Goal: Navigation & Orientation: Understand site structure

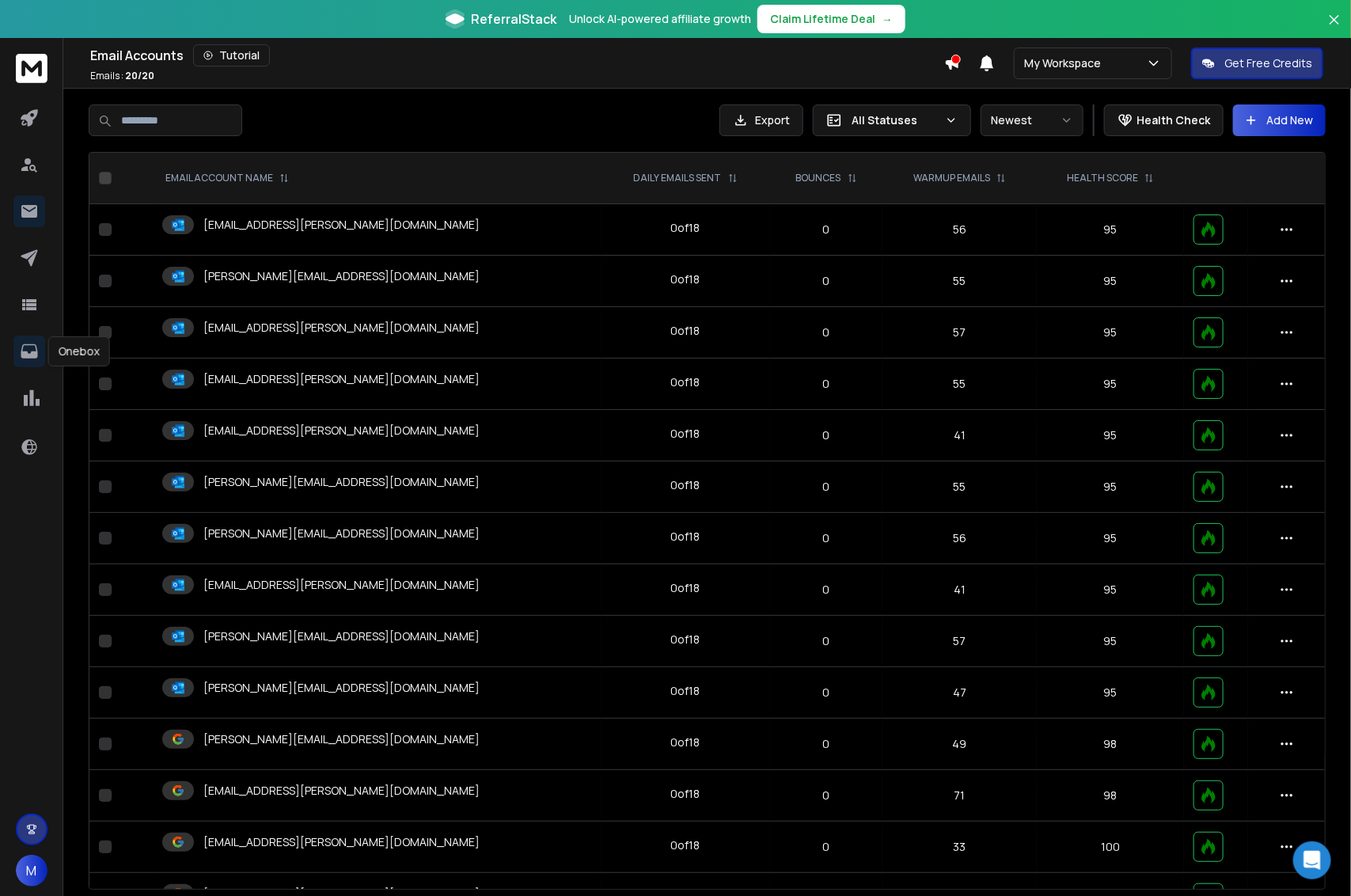
click at [31, 350] on icon at bounding box center [29, 351] width 19 height 19
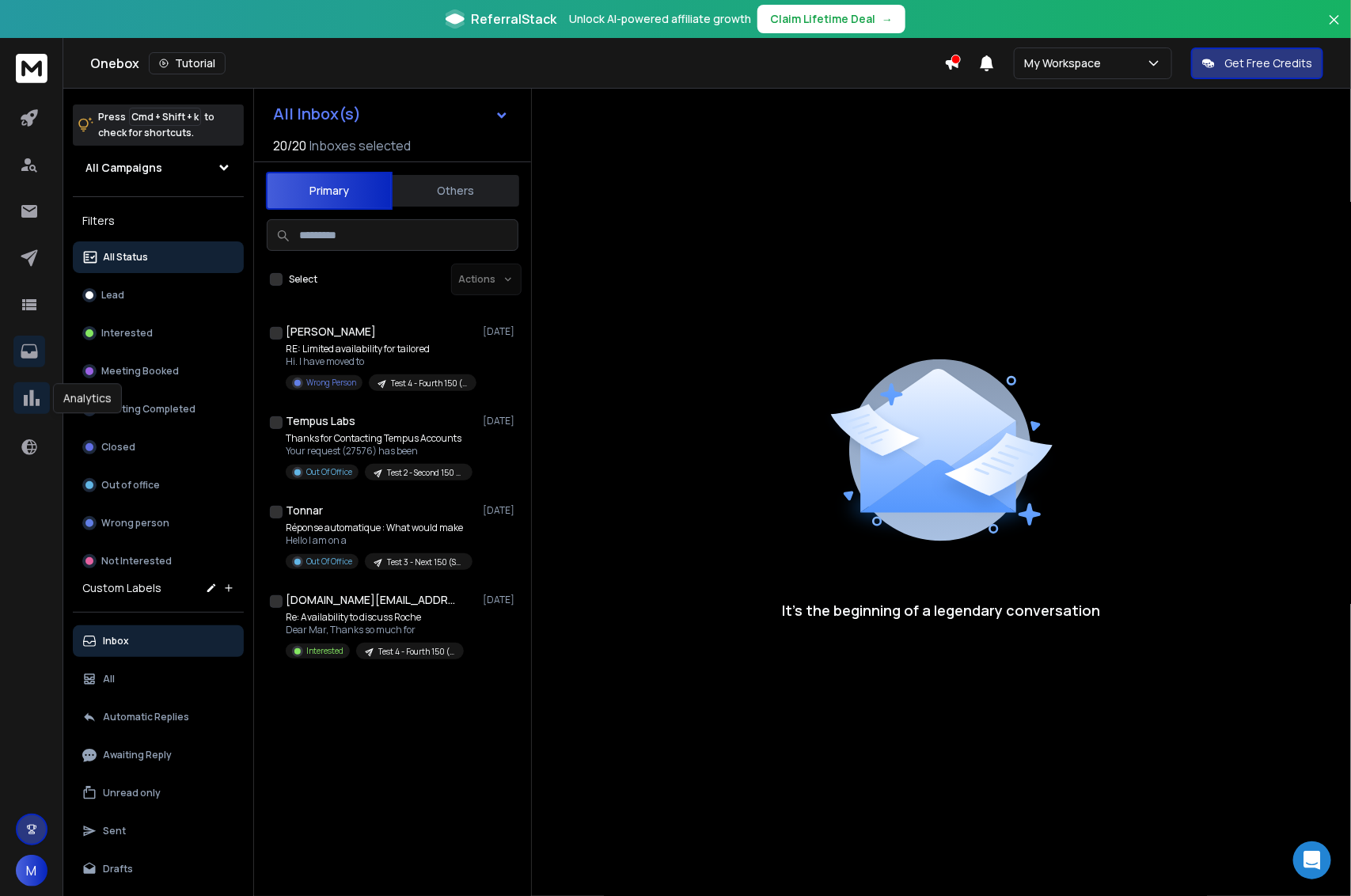
click at [35, 394] on icon at bounding box center [32, 398] width 24 height 24
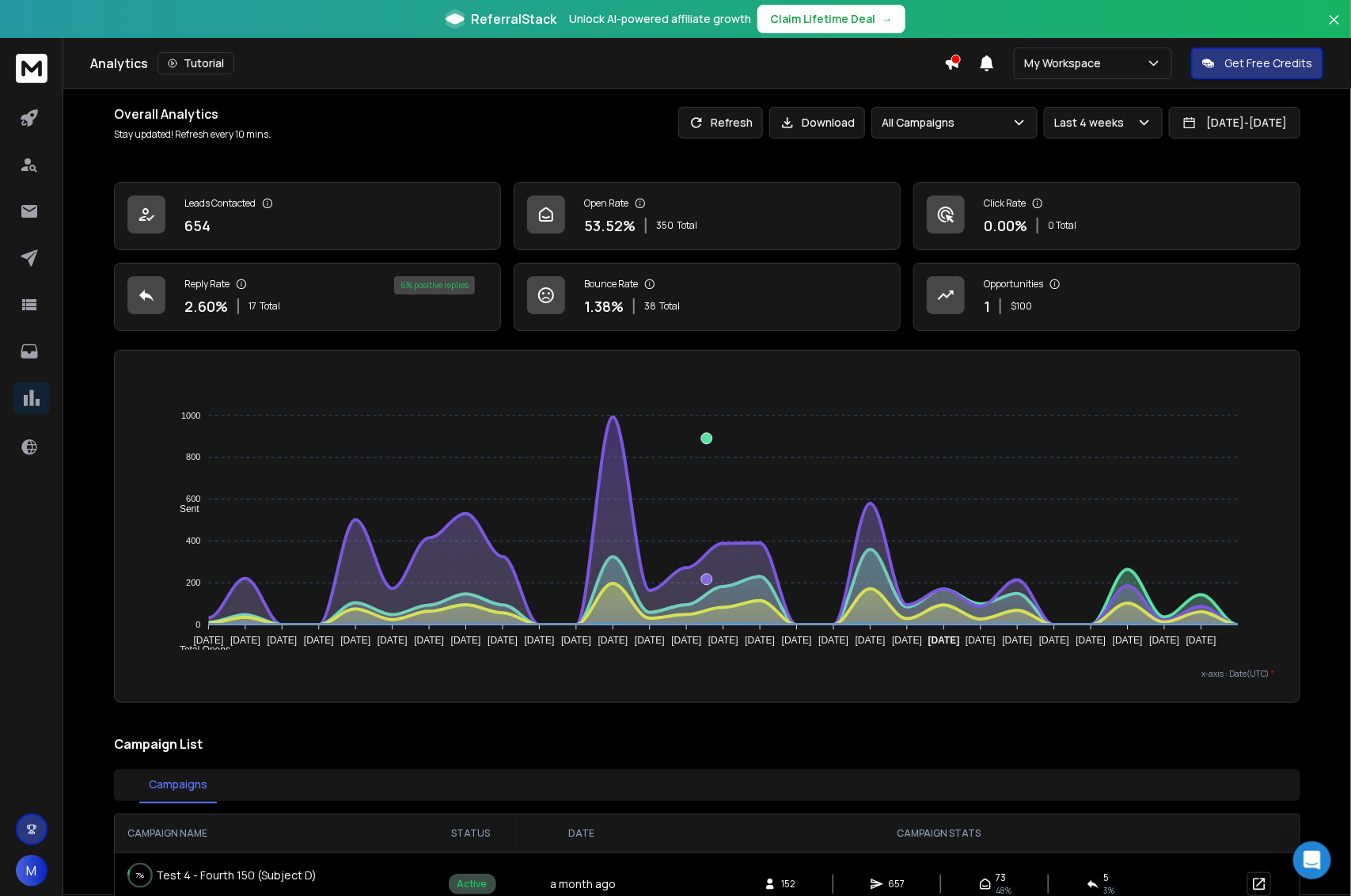
click at [454, 285] on div "6 % positive replies" at bounding box center [434, 285] width 81 height 19
click at [299, 297] on link "Reply Rate 2.60 % 17 Total 6 % positive replies" at bounding box center [308, 297] width 387 height 68
click at [988, 304] on p "1" at bounding box center [987, 307] width 6 height 22
click at [1055, 280] on icon at bounding box center [1055, 284] width 11 height 11
click at [954, 301] on icon at bounding box center [946, 295] width 19 height 19
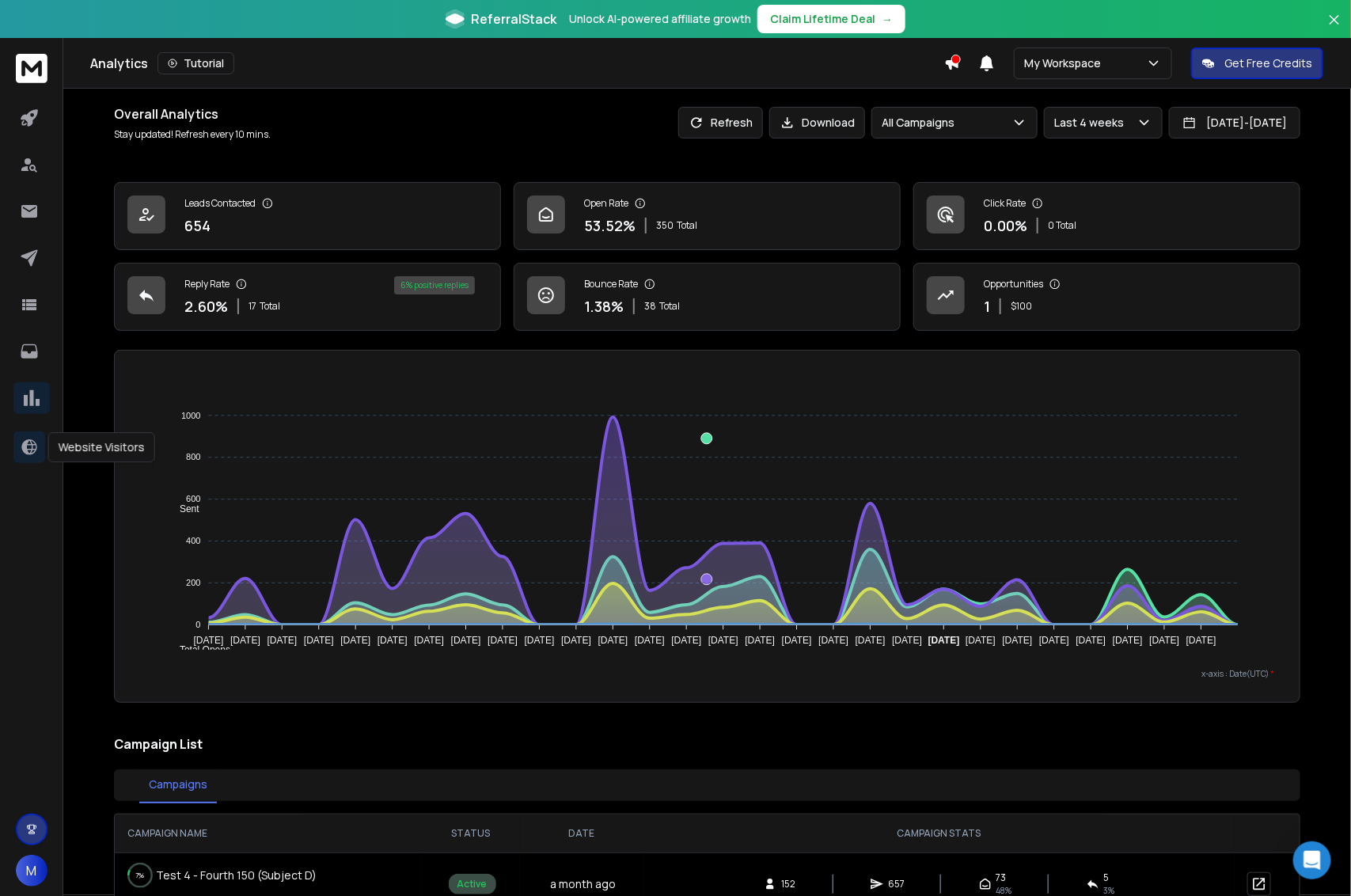
click at [36, 440] on icon at bounding box center [29, 447] width 19 height 19
